Goal: Task Accomplishment & Management: Manage account settings

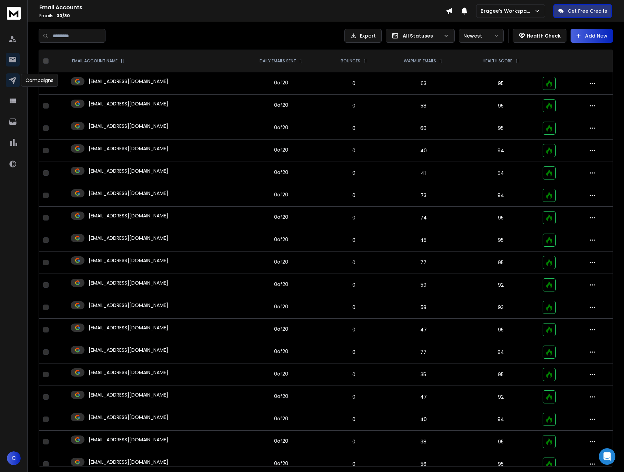
click at [15, 79] on icon at bounding box center [12, 80] width 7 height 7
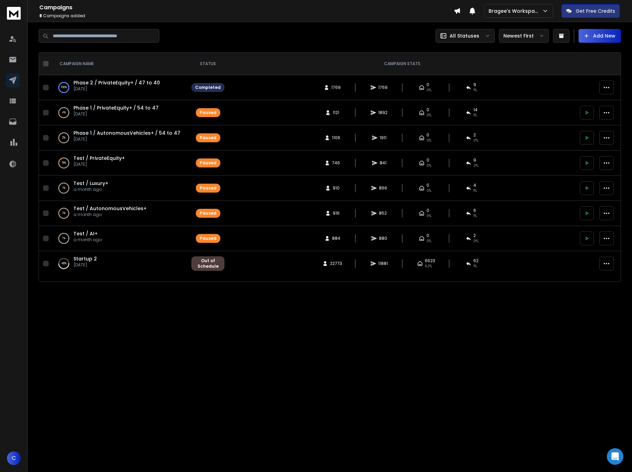
click at [605, 88] on icon "button" at bounding box center [606, 87] width 7 height 7
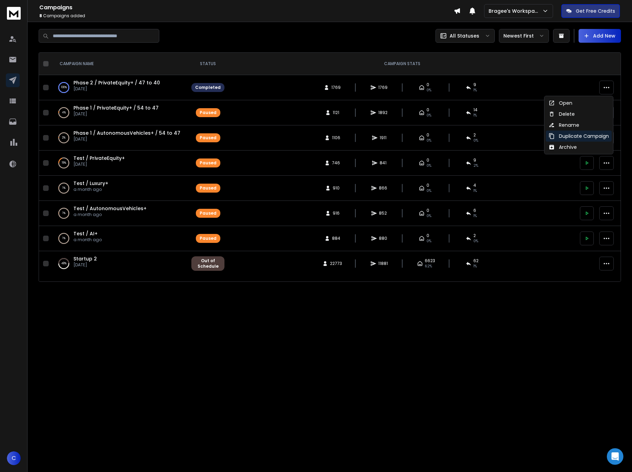
click at [598, 134] on div "Duplicate Campaign" at bounding box center [578, 136] width 60 height 7
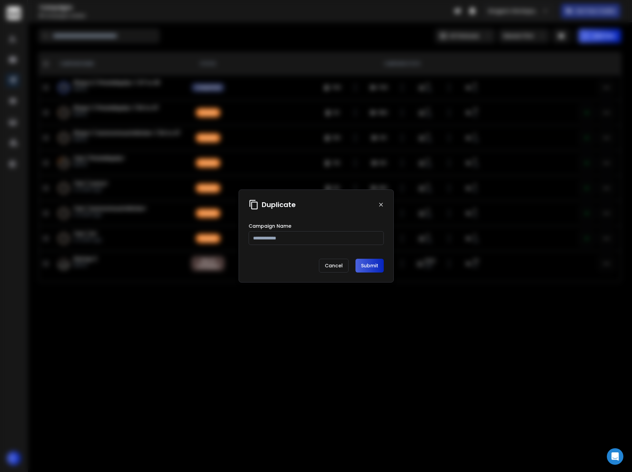
click at [321, 238] on input "text" at bounding box center [316, 238] width 135 height 14
click at [270, 237] on input "**********" at bounding box center [316, 238] width 135 height 14
click at [318, 237] on input "**********" at bounding box center [316, 238] width 135 height 14
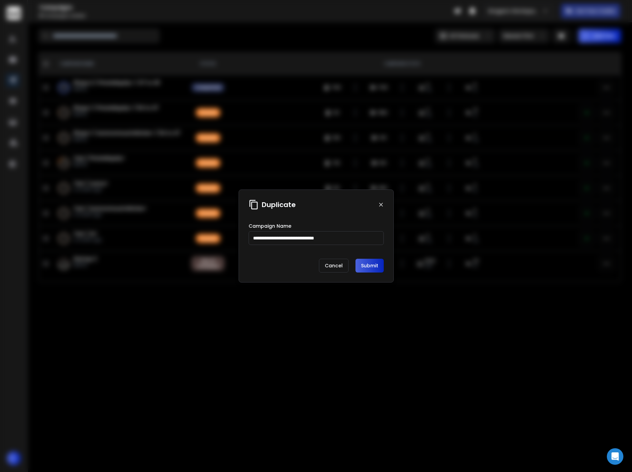
click at [332, 237] on input "**********" at bounding box center [316, 238] width 135 height 14
type input "**********"
click at [372, 268] on button "Submit" at bounding box center [369, 266] width 28 height 14
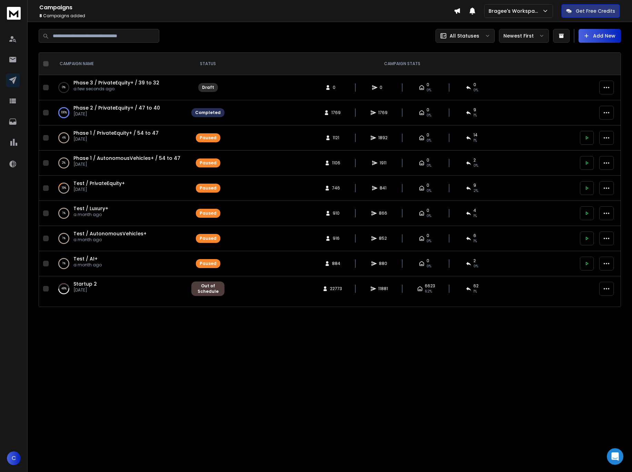
click at [609, 85] on icon "button" at bounding box center [606, 87] width 7 height 7
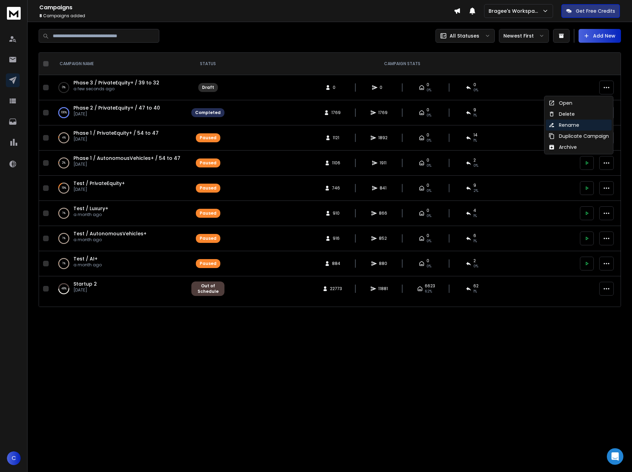
click at [590, 128] on div "Rename" at bounding box center [579, 125] width 66 height 11
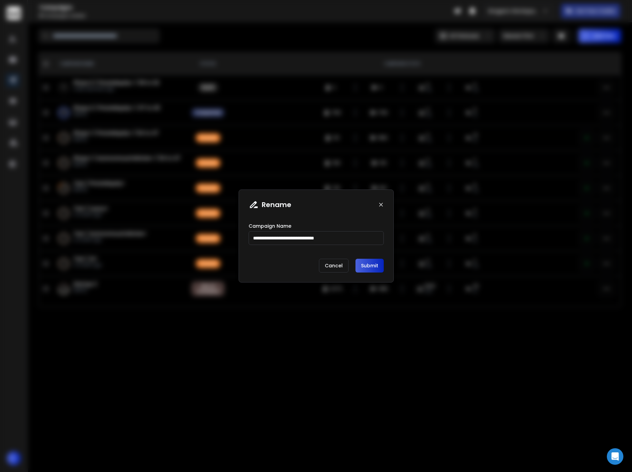
click at [319, 239] on input "**********" at bounding box center [316, 238] width 135 height 14
click at [344, 239] on input "**********" at bounding box center [316, 238] width 135 height 14
type input "**********"
click at [362, 265] on button "Submit" at bounding box center [369, 266] width 28 height 14
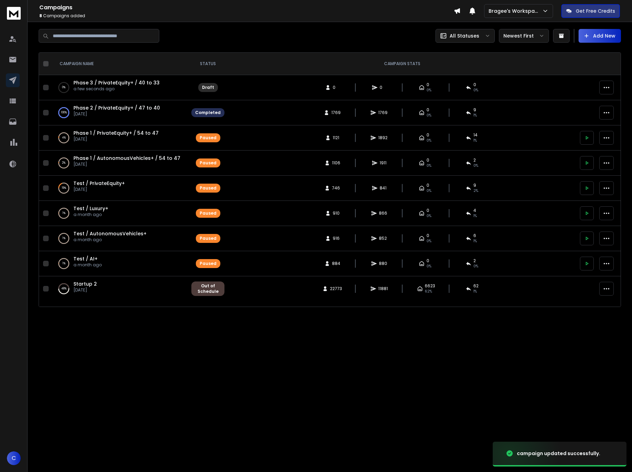
click at [211, 88] on div "Draft" at bounding box center [208, 87] width 20 height 9
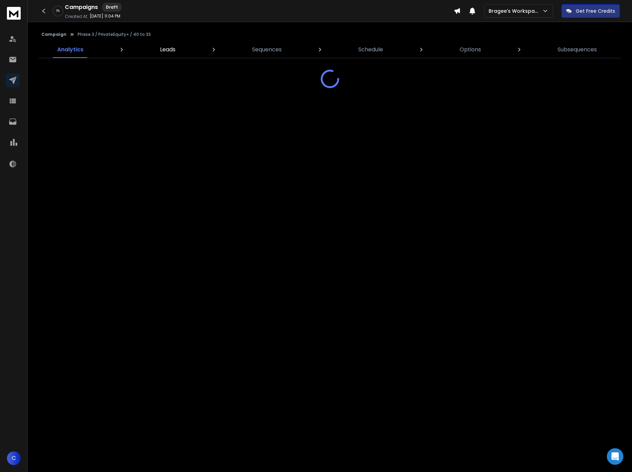
click at [173, 48] on p "Leads" at bounding box center [168, 49] width 16 height 8
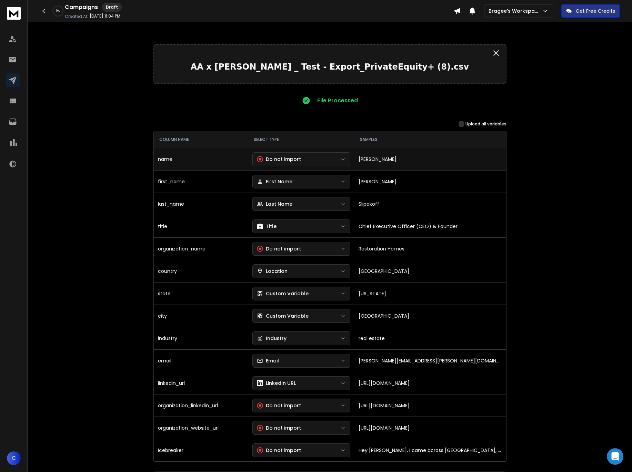
click at [311, 159] on button "Do not import" at bounding box center [301, 159] width 98 height 14
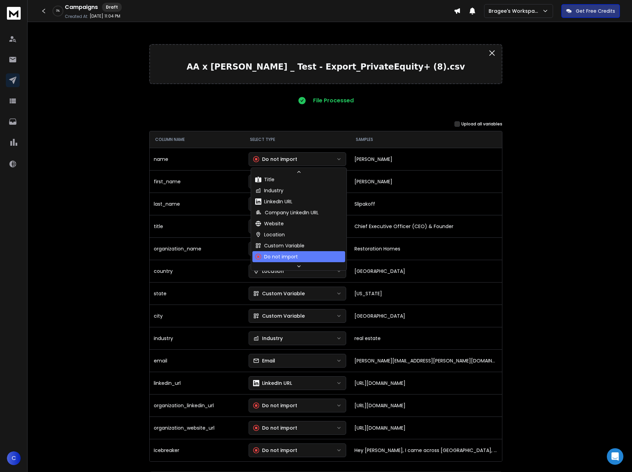
scroll to position [63, 0]
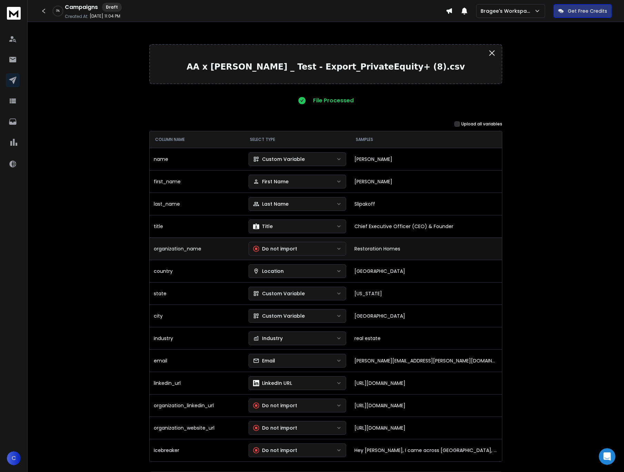
click at [306, 248] on button "Do not import" at bounding box center [298, 249] width 98 height 14
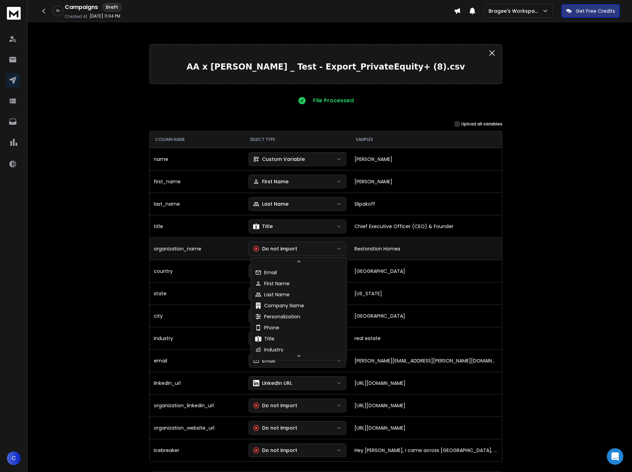
scroll to position [70, 0]
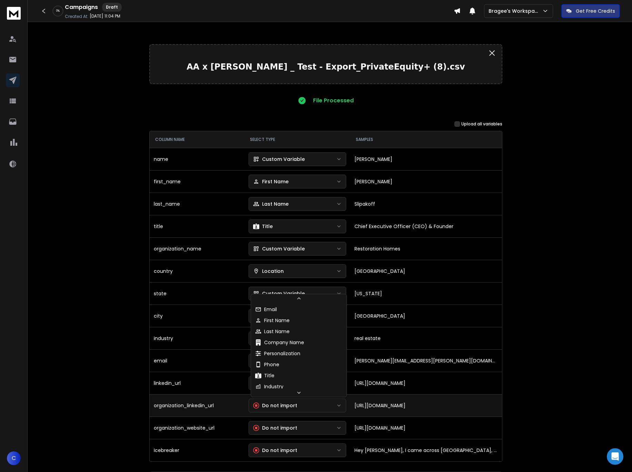
click at [280, 401] on button "Do not import" at bounding box center [298, 406] width 98 height 14
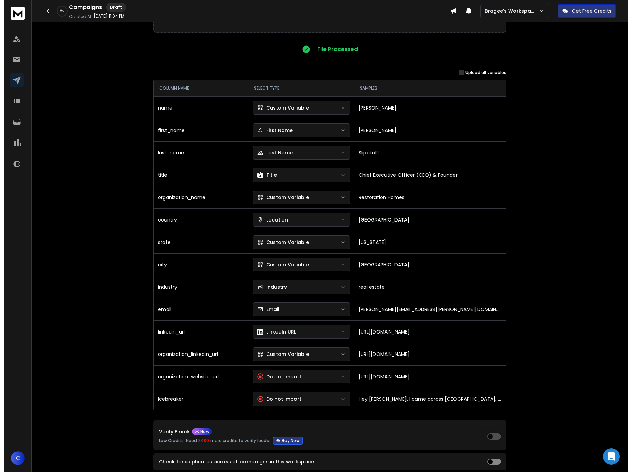
scroll to position [52, 0]
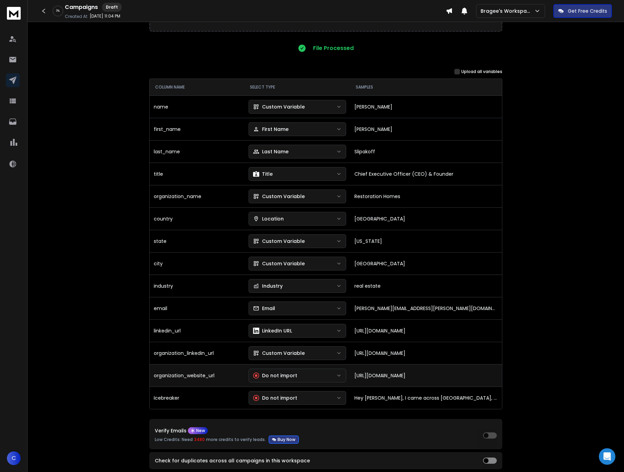
click at [297, 376] on button "Do not import" at bounding box center [298, 376] width 98 height 14
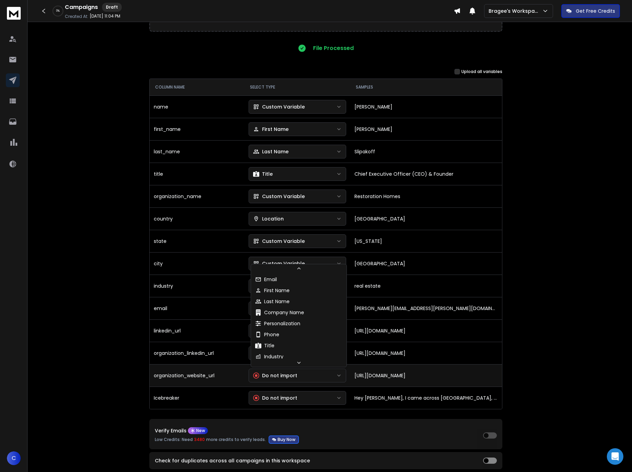
scroll to position [70, 0]
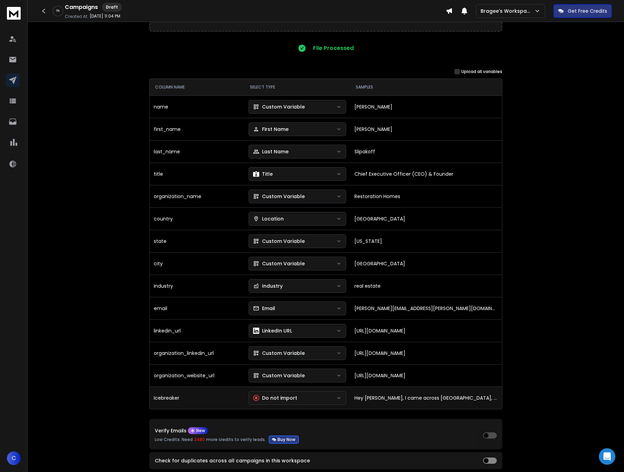
click at [295, 394] on button "Do not import" at bounding box center [298, 398] width 98 height 14
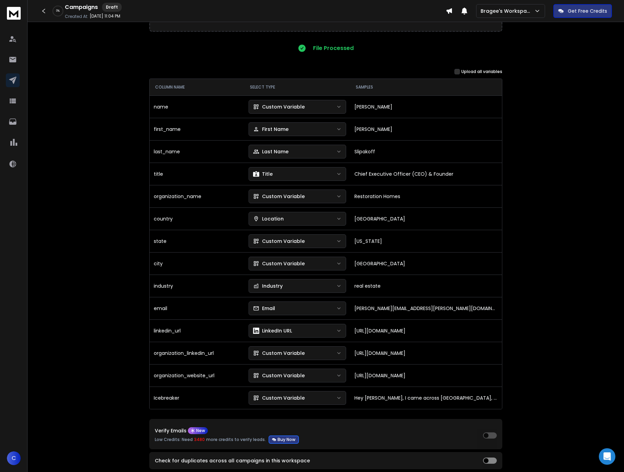
scroll to position [97, 0]
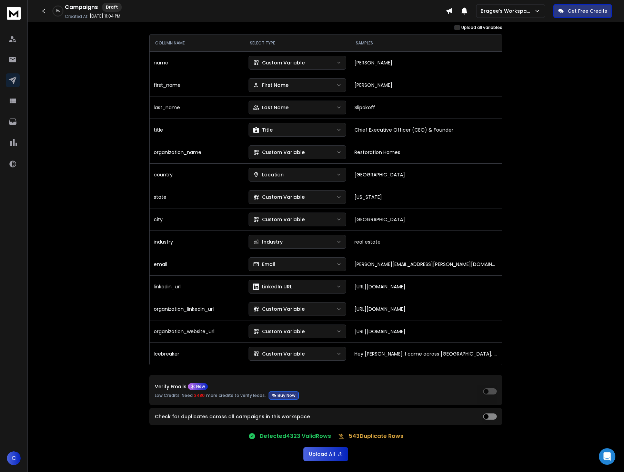
click at [489, 416] on button "Check for duplicates across all campaigns in this workspace" at bounding box center [490, 417] width 14 height 6
click at [331, 454] on button "Upload All" at bounding box center [325, 454] width 45 height 14
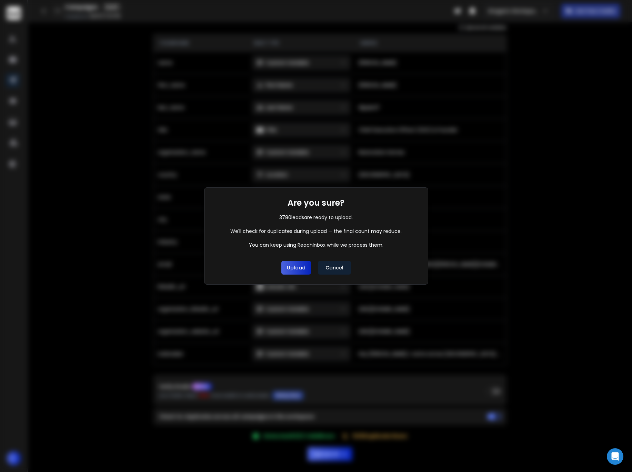
click at [295, 266] on button "Upload" at bounding box center [296, 268] width 30 height 14
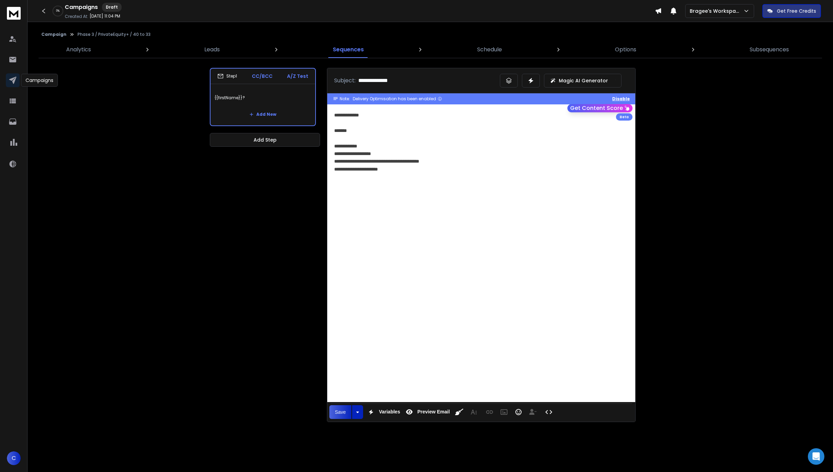
click at [11, 78] on icon at bounding box center [13, 80] width 8 height 8
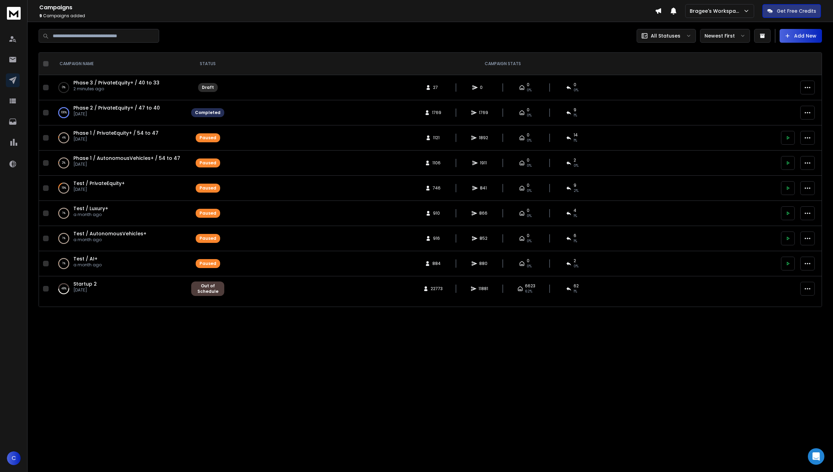
click at [631, 89] on icon "button" at bounding box center [807, 87] width 7 height 7
click at [631, 89] on div "27 0 0 0% 0 0%" at bounding box center [503, 87] width 540 height 11
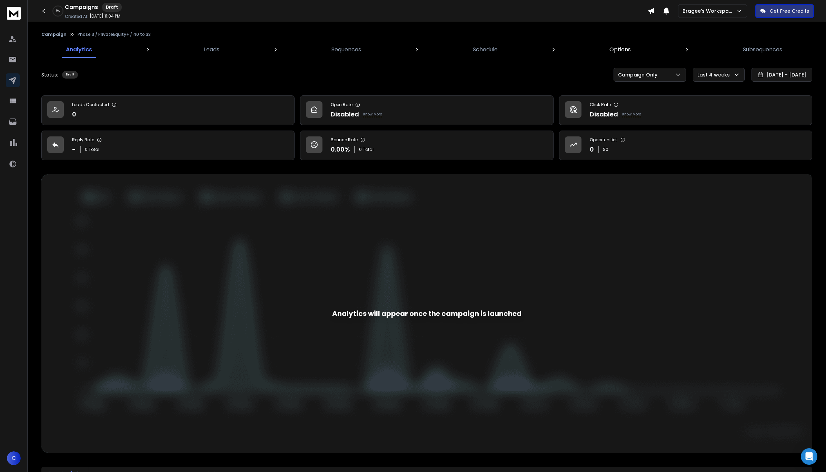
click at [616, 48] on p "Options" at bounding box center [619, 49] width 21 height 8
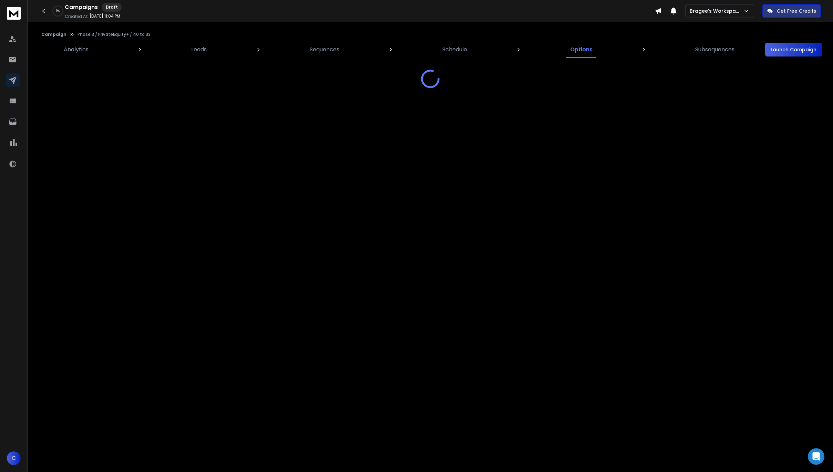
select select "*"
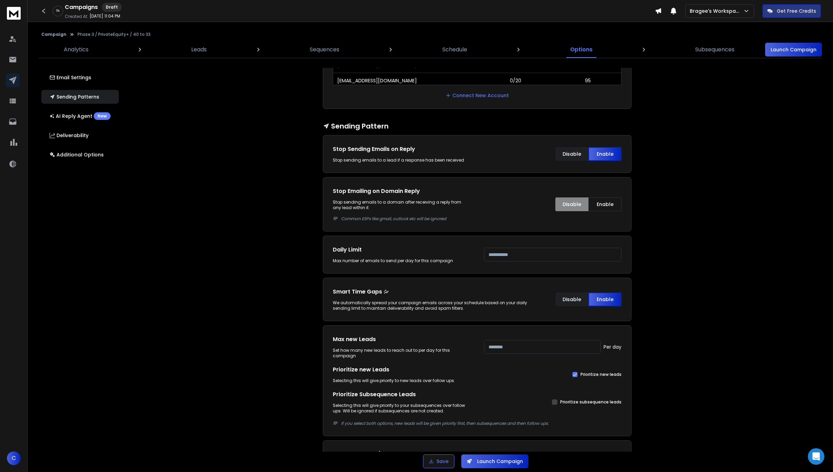
scroll to position [173, 0]
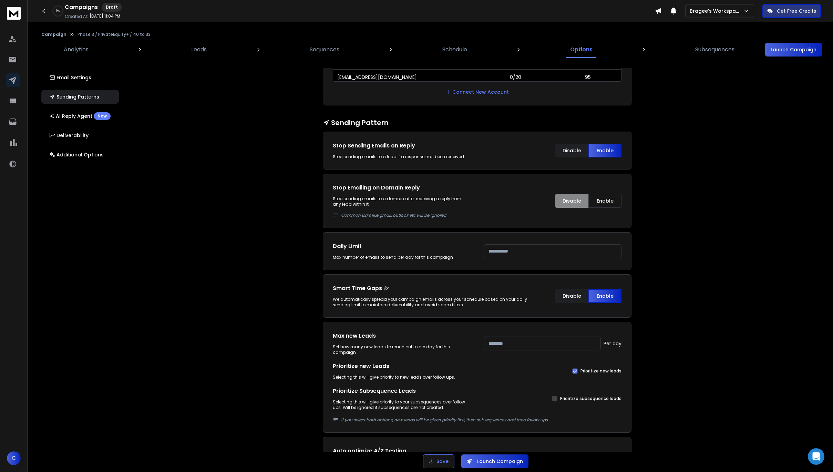
click at [478, 464] on button "Launch Campaign" at bounding box center [495, 462] width 67 height 14
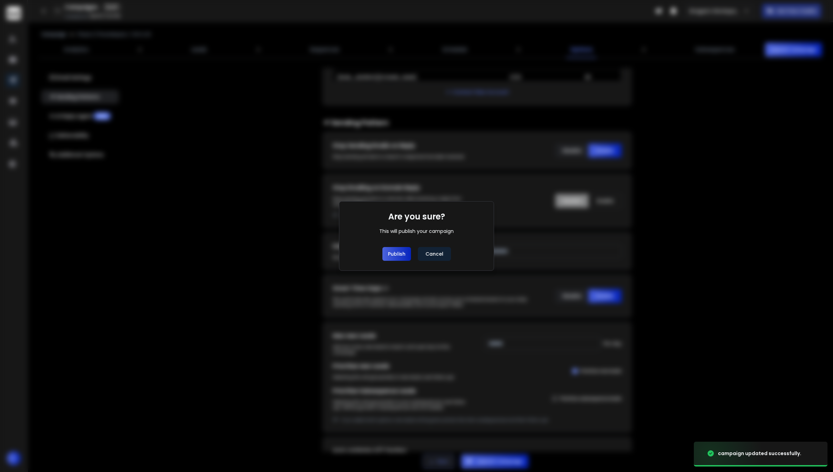
click at [400, 255] on button "Publish" at bounding box center [397, 254] width 29 height 14
